Goal: Find specific page/section: Find specific page/section

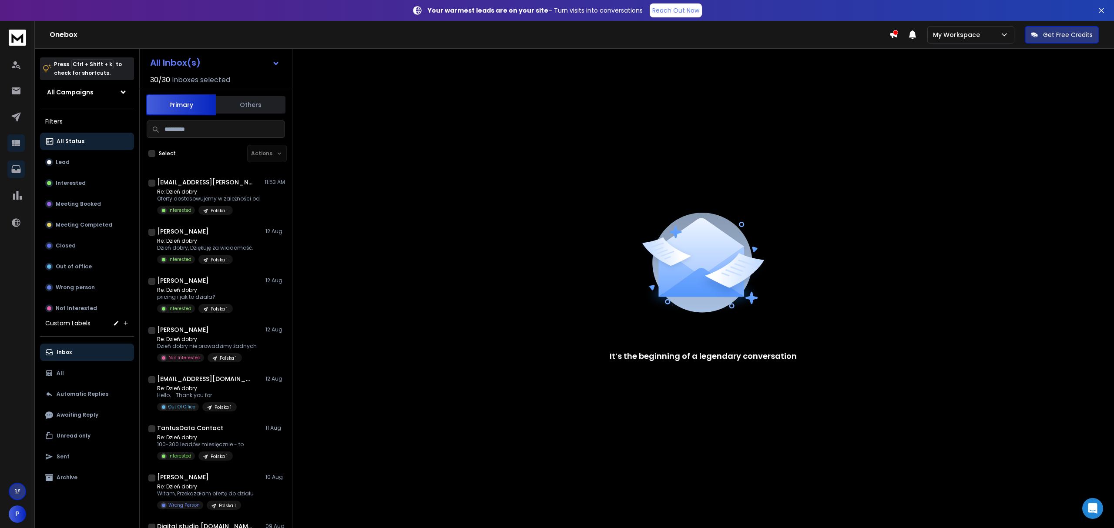
click at [23, 136] on link at bounding box center [15, 142] width 17 height 17
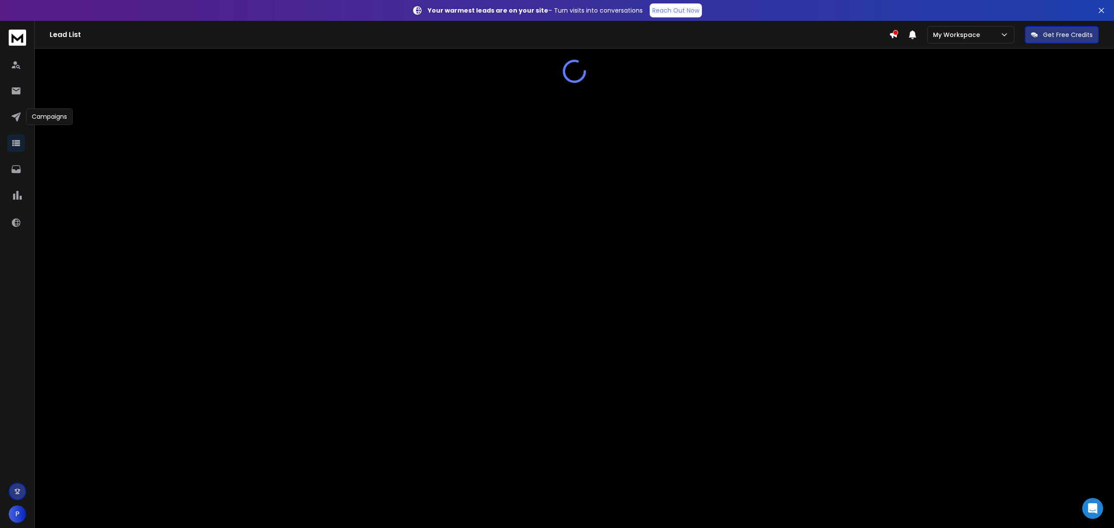
click at [19, 126] on div at bounding box center [17, 118] width 20 height 21
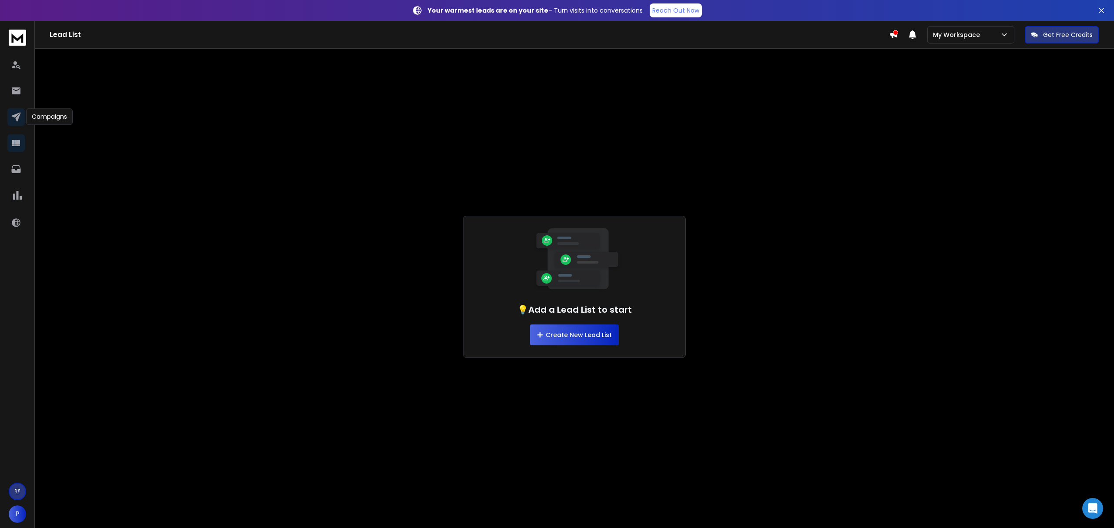
click at [17, 121] on icon at bounding box center [15, 116] width 9 height 9
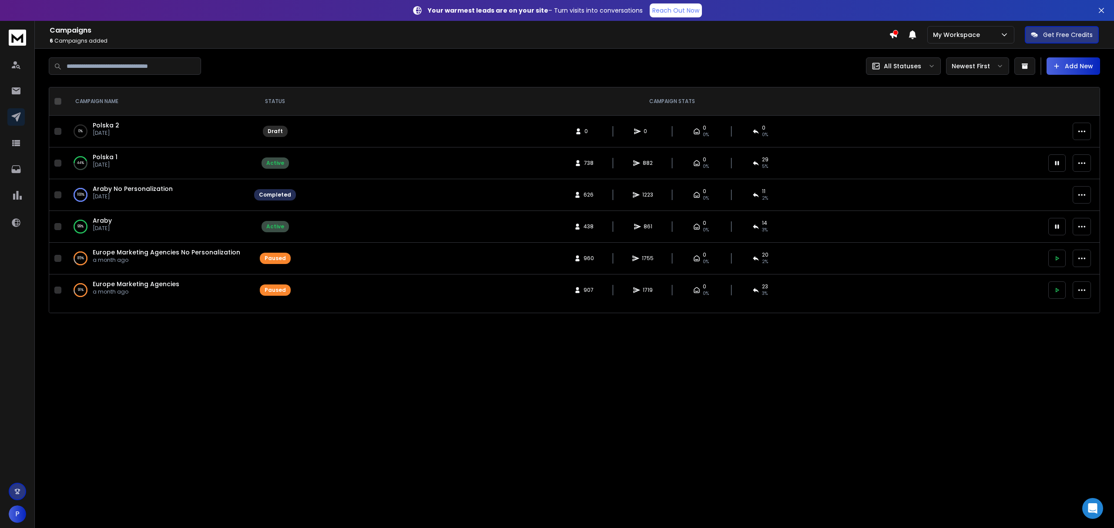
click at [262, 165] on div "Active" at bounding box center [275, 163] width 27 height 11
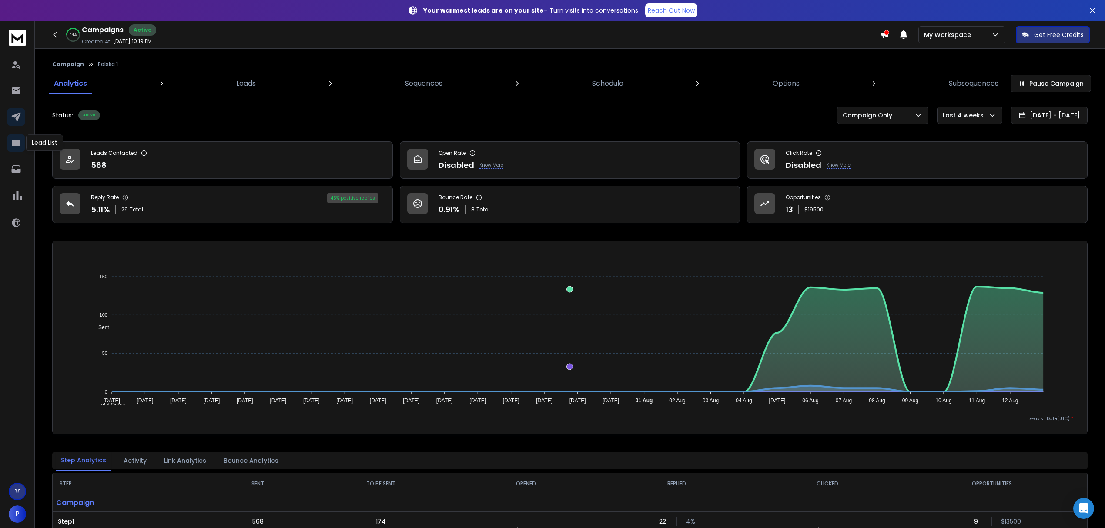
click at [21, 141] on icon at bounding box center [16, 143] width 10 height 10
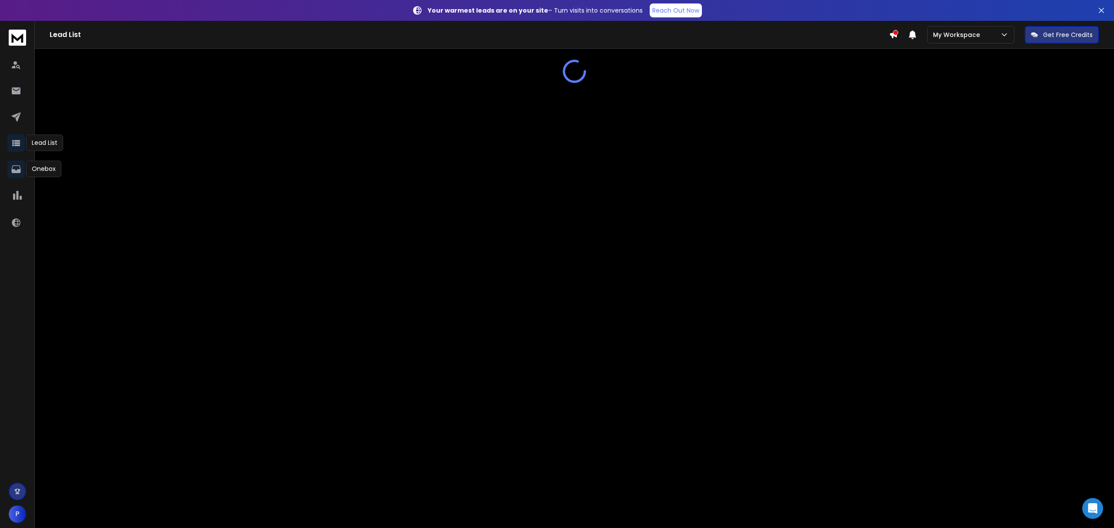
click at [14, 166] on icon at bounding box center [15, 169] width 9 height 8
